Goal: Task Accomplishment & Management: Use online tool/utility

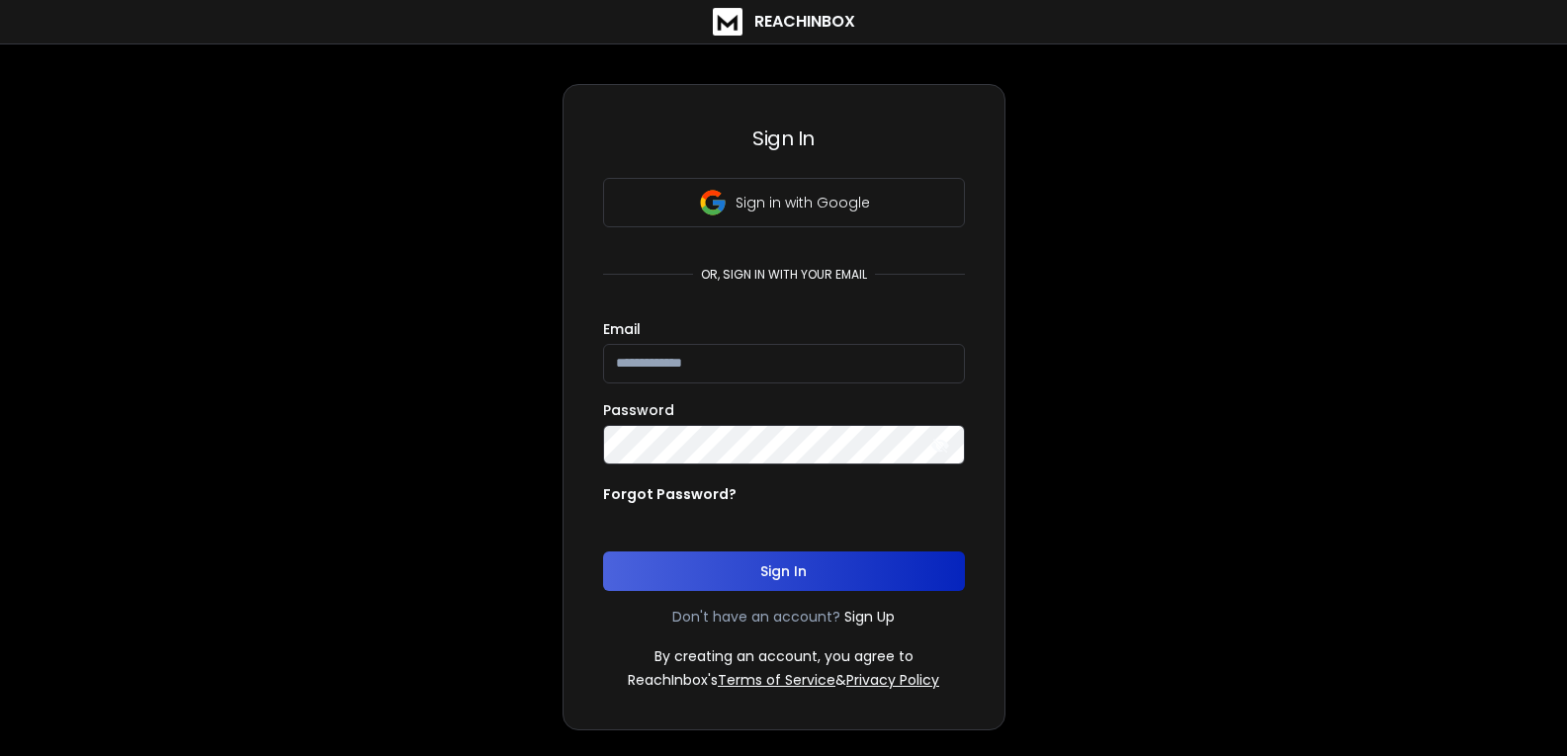
type input "**********"
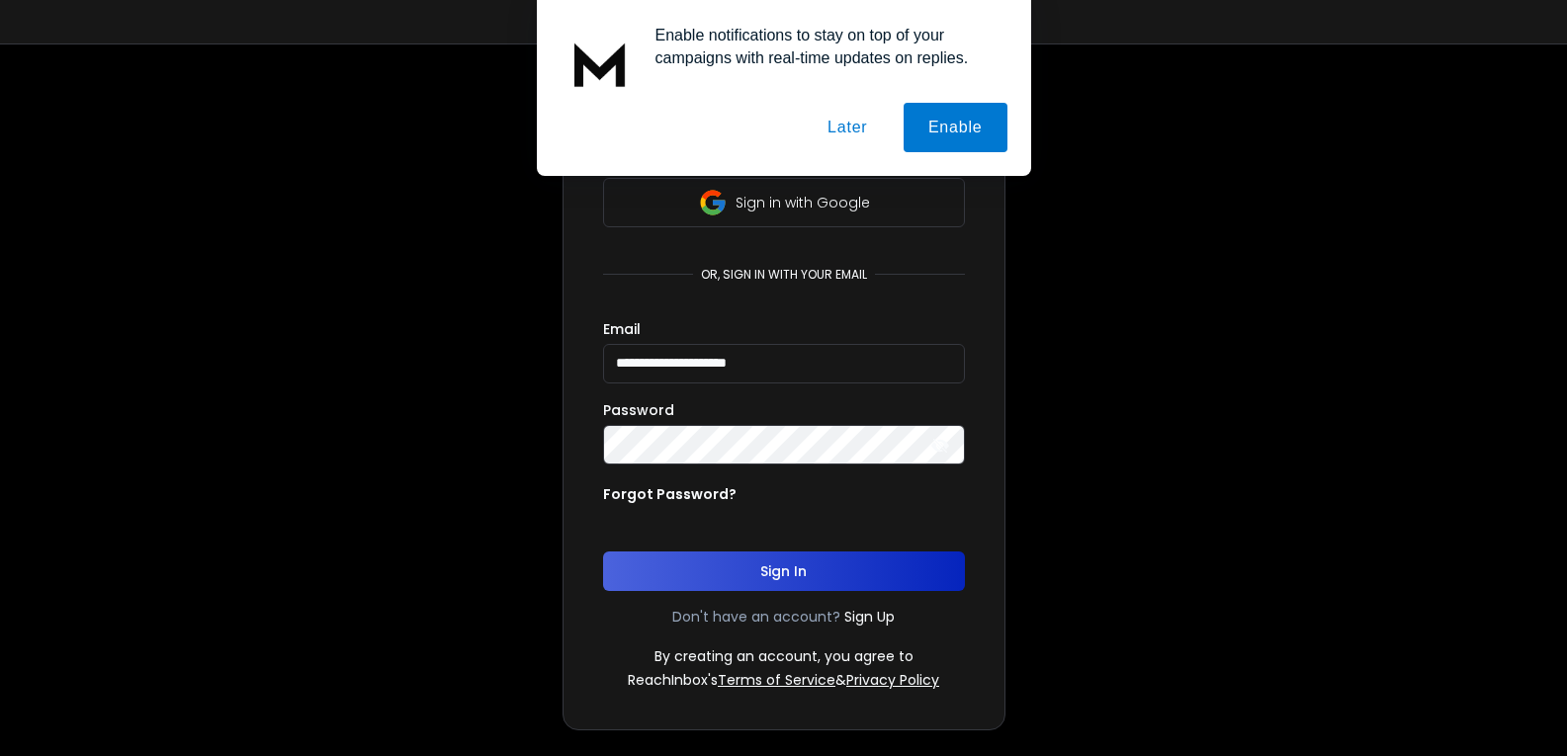
click at [762, 568] on button "Sign In" at bounding box center [784, 572] width 362 height 40
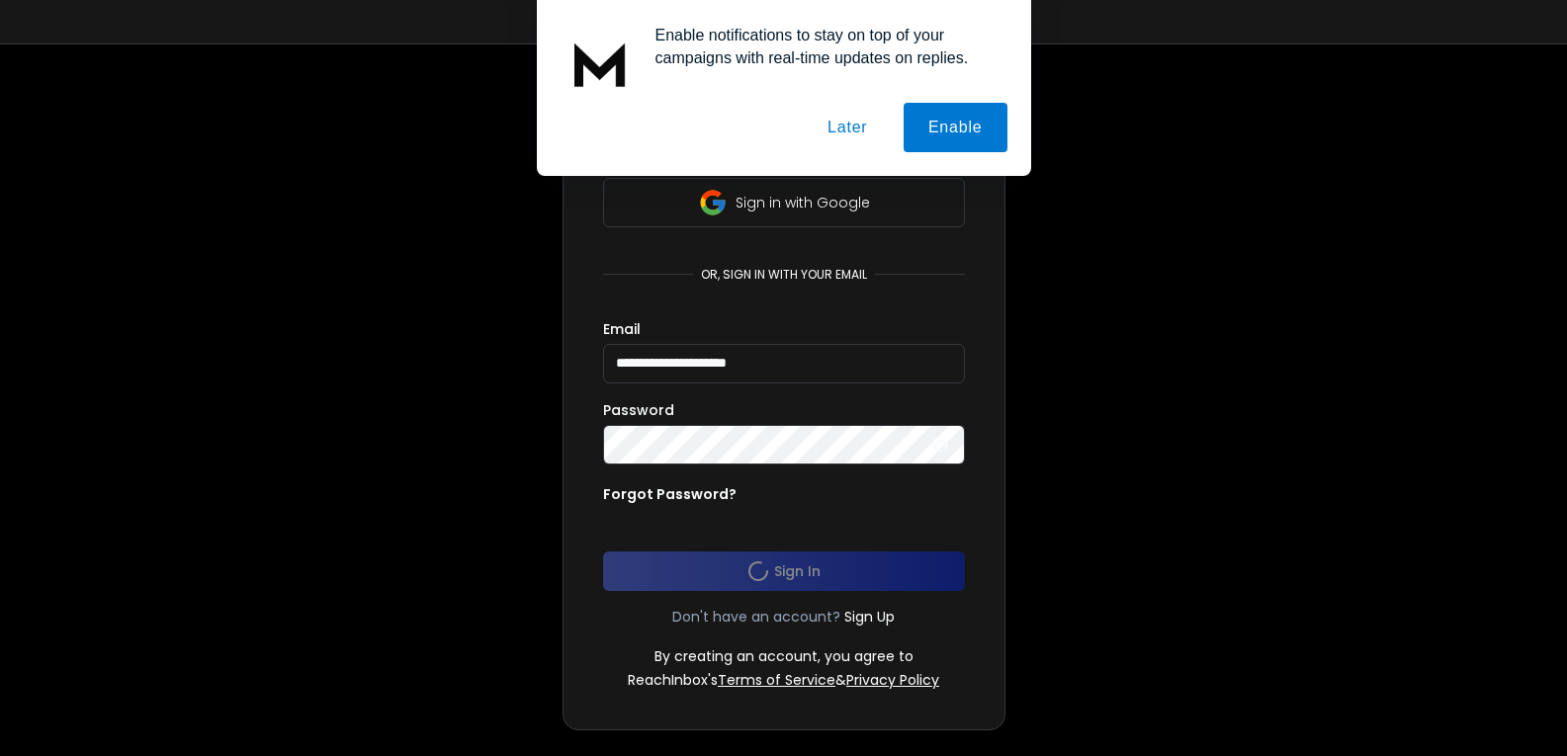
click at [844, 132] on button "Later" at bounding box center [847, 127] width 89 height 49
